Goal: Check status

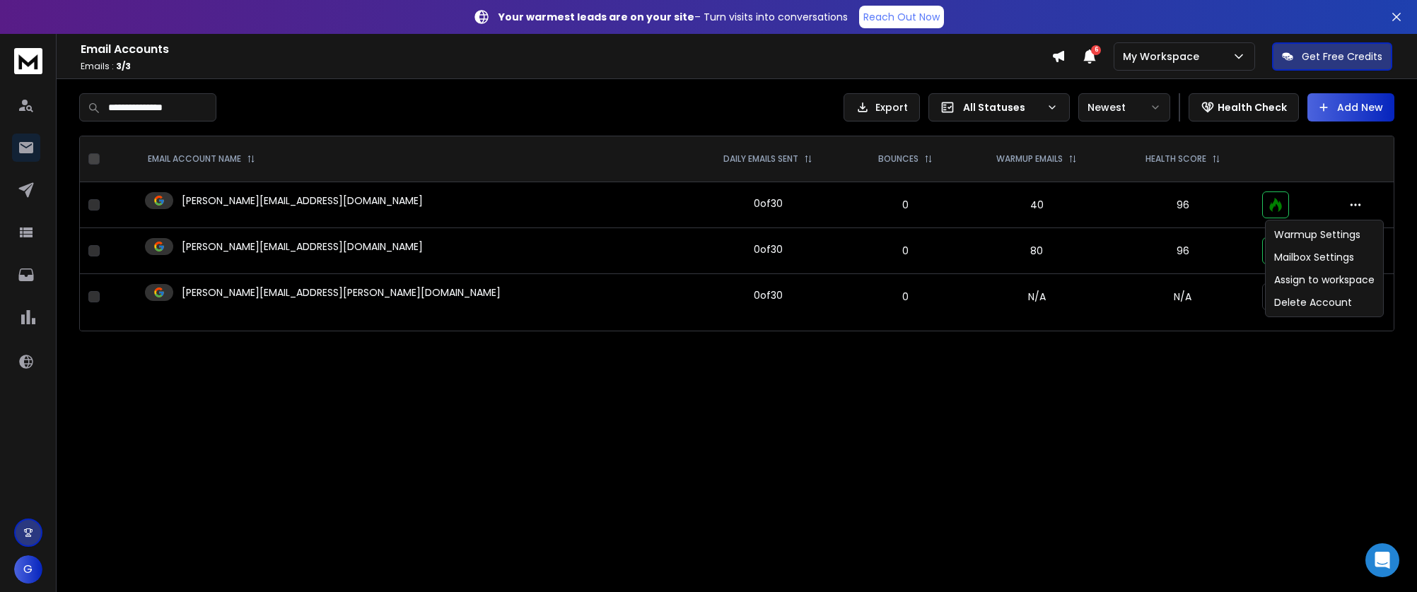
click at [1350, 204] on icon at bounding box center [1355, 205] width 11 height 2
click at [1305, 258] on div "Mailbox Settings" at bounding box center [1324, 257] width 112 height 23
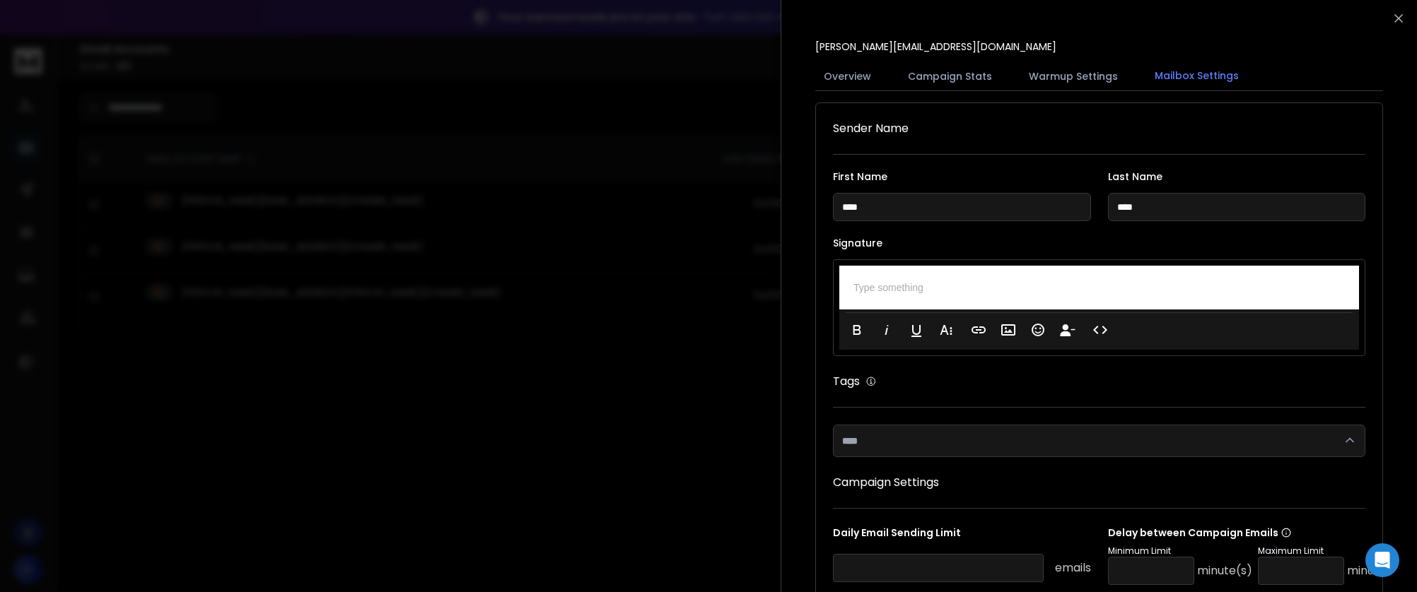
click at [857, 74] on button "Overview" at bounding box center [847, 76] width 64 height 31
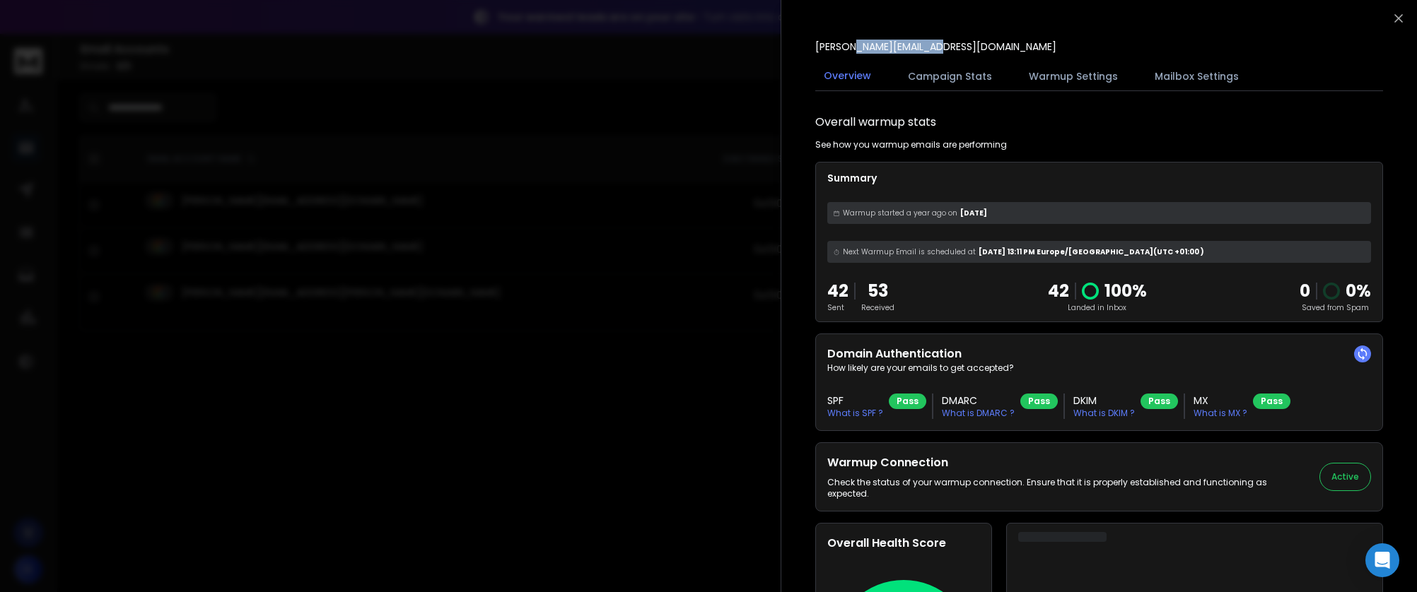
drag, startPoint x: 946, startPoint y: 48, endPoint x: 855, endPoint y: 48, distance: 90.5
click at [855, 48] on div "[PERSON_NAME][EMAIL_ADDRESS][DOMAIN_NAME]" at bounding box center [1099, 47] width 568 height 14
copy p "[DOMAIN_NAME]"
click at [1396, 19] on icon "button" at bounding box center [1398, 18] width 14 height 14
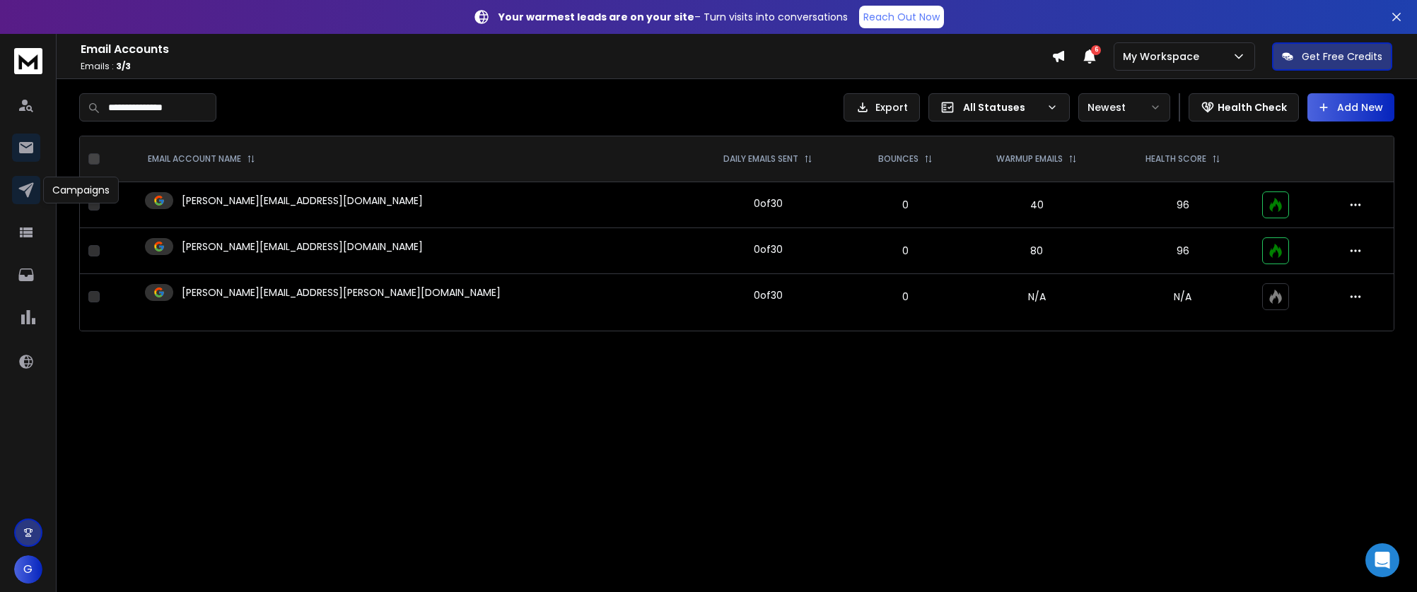
click at [29, 186] on icon at bounding box center [26, 190] width 17 height 17
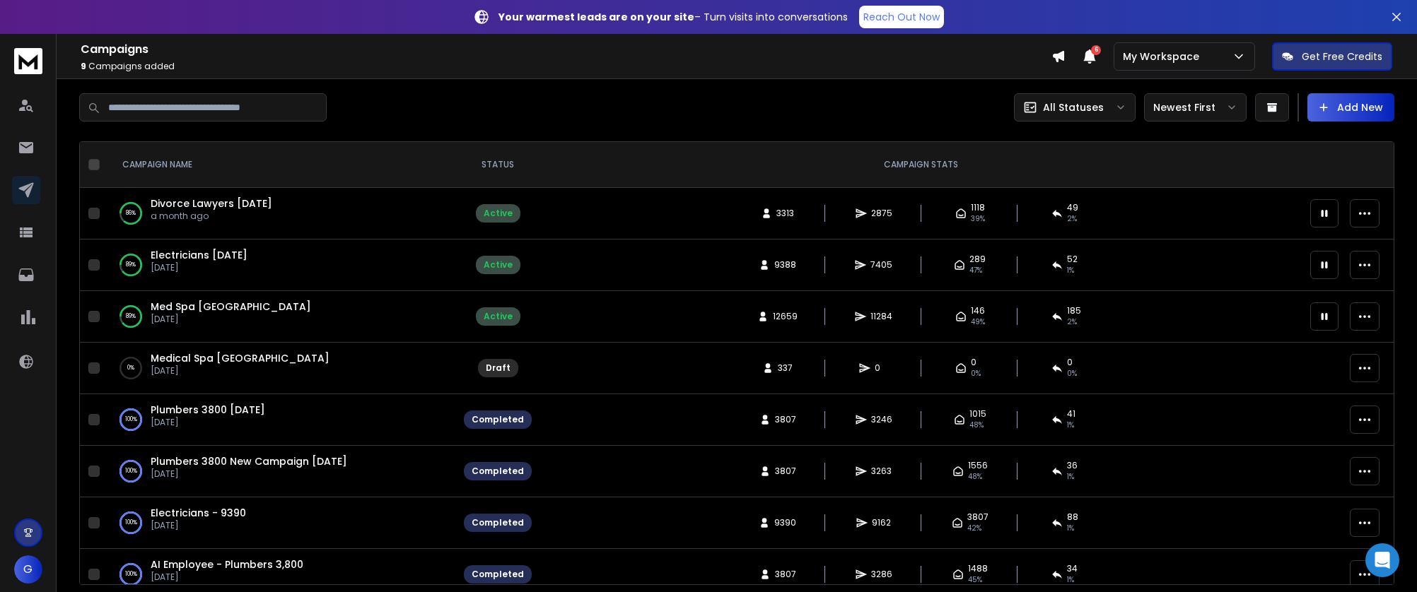
click at [179, 311] on span "Med Spa [GEOGRAPHIC_DATA]" at bounding box center [231, 307] width 160 height 14
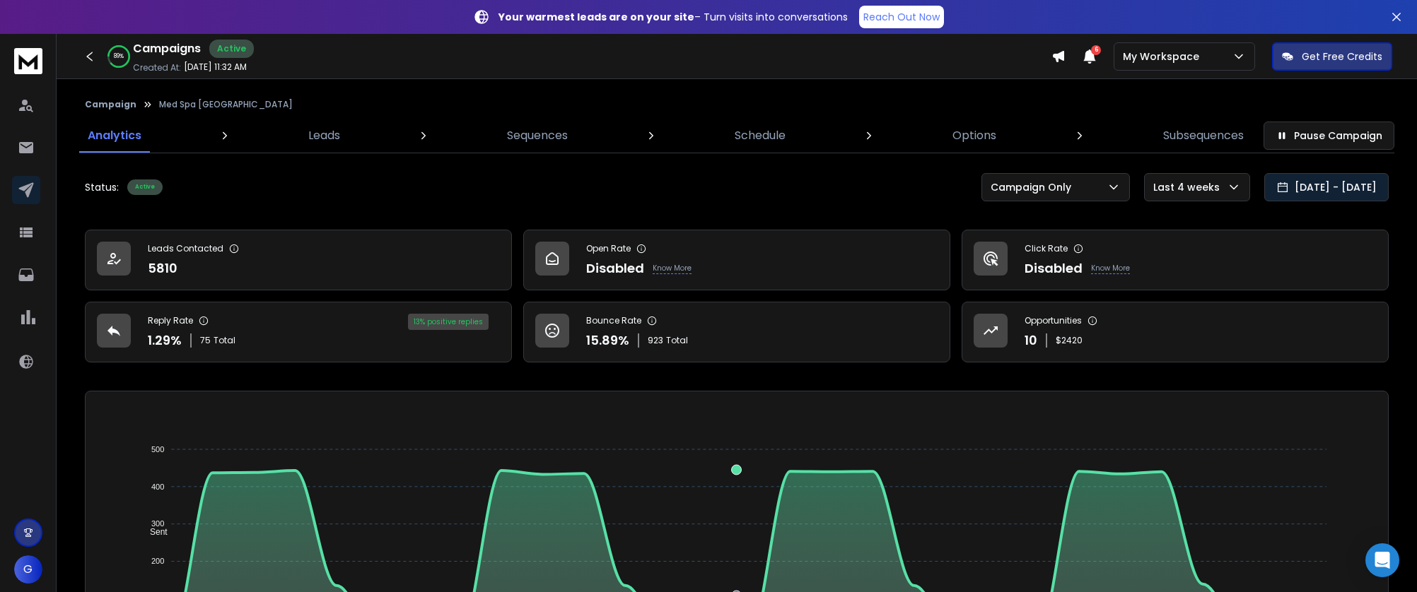
click at [1294, 187] on button "[DATE] - [DATE]" at bounding box center [1326, 187] width 124 height 28
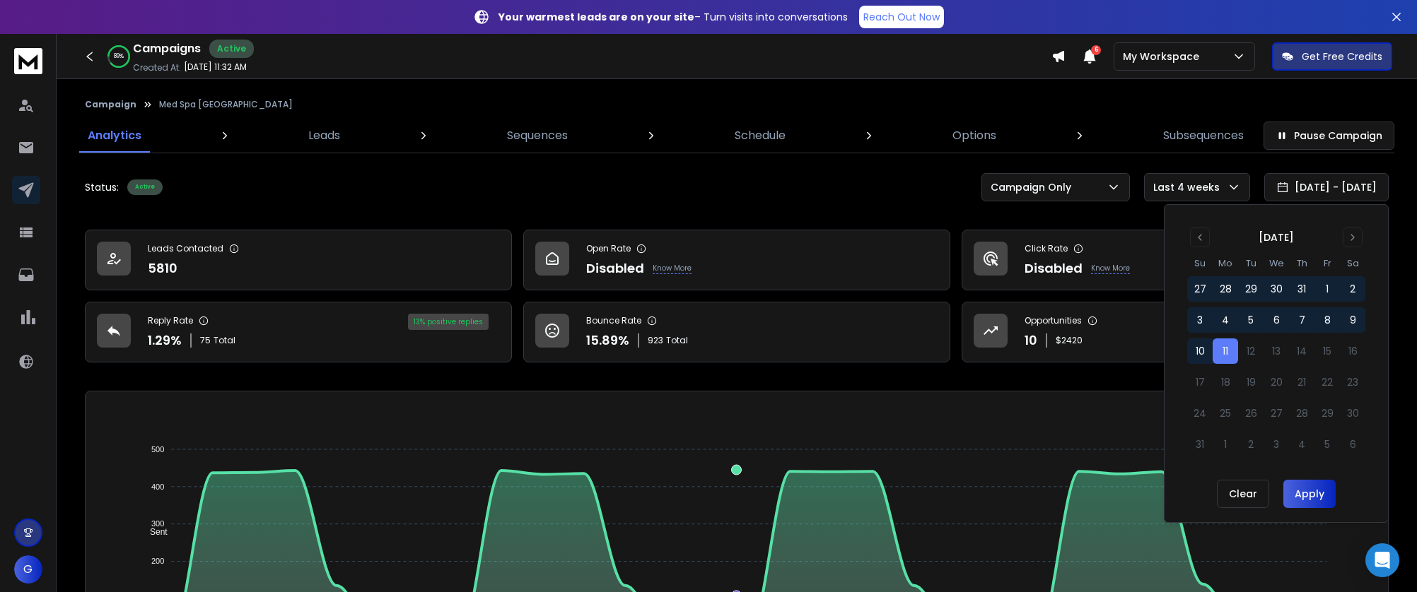
click at [1302, 319] on button "7" at bounding box center [1301, 320] width 25 height 25
click at [1303, 319] on button "7" at bounding box center [1301, 320] width 25 height 25
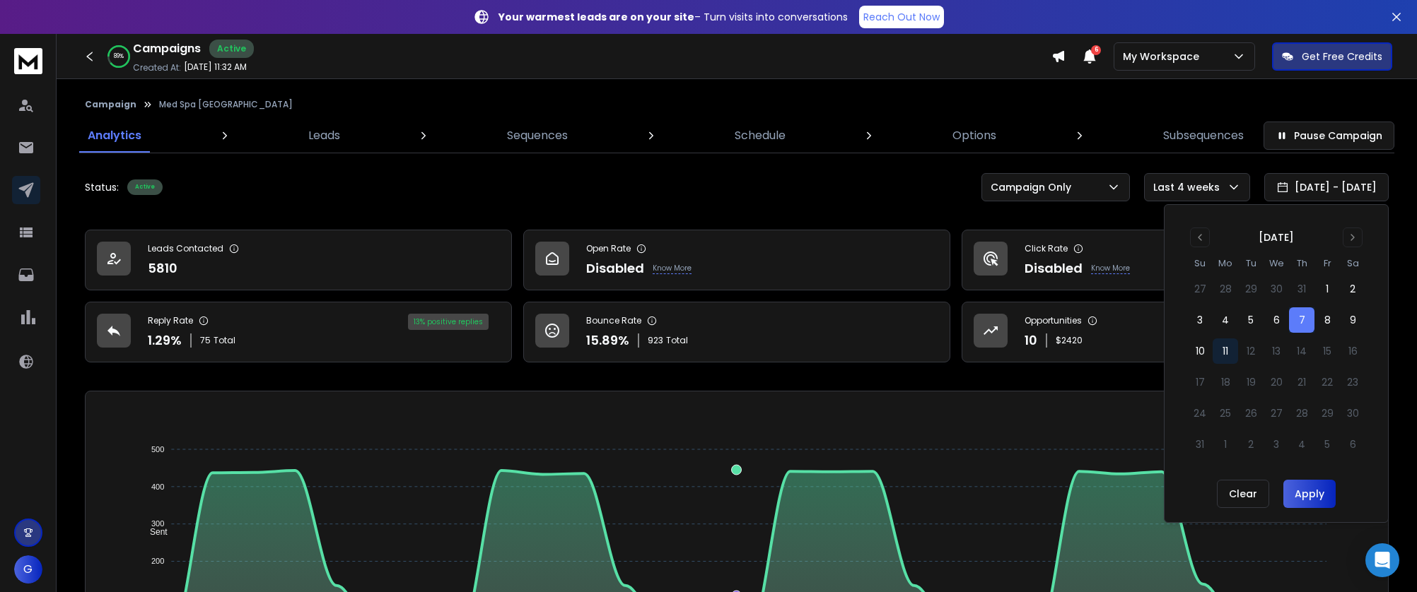
click at [1316, 491] on button "Apply" at bounding box center [1309, 494] width 52 height 28
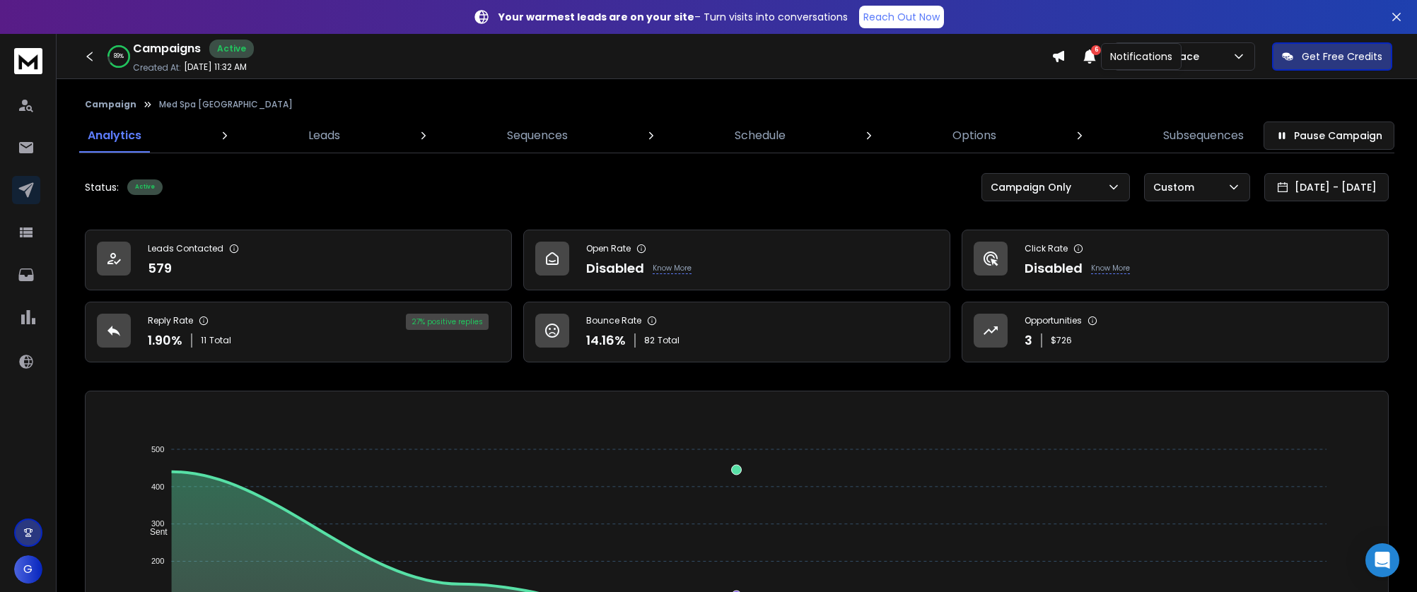
click at [1089, 57] on icon at bounding box center [1089, 56] width 13 height 14
